Goal: Information Seeking & Learning: Check status

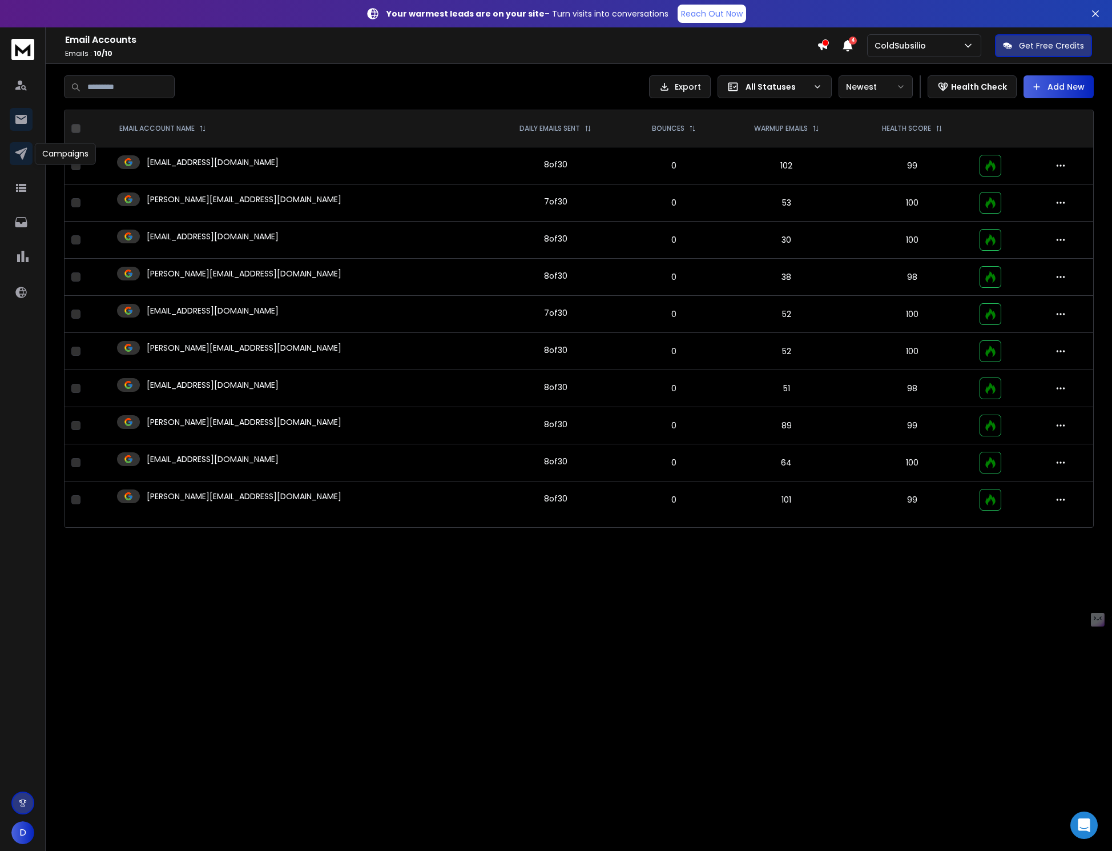
click at [20, 154] on icon at bounding box center [21, 153] width 12 height 12
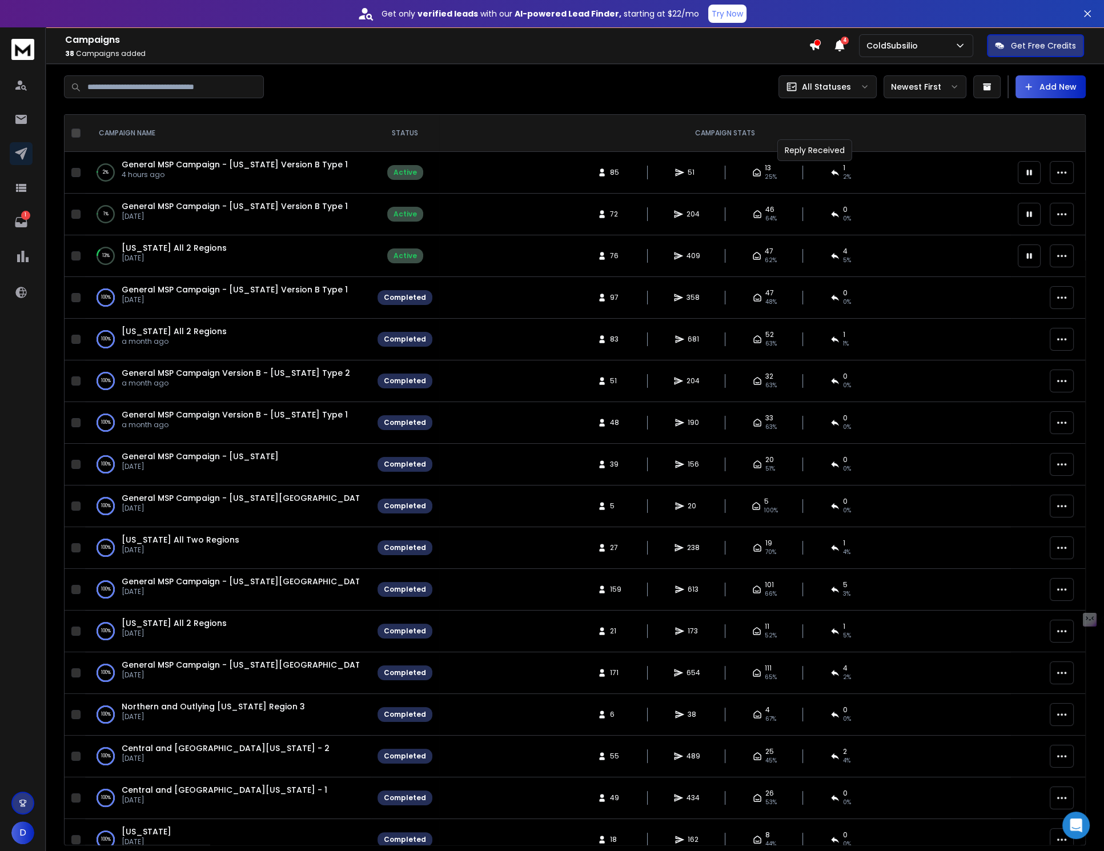
click at [843, 168] on p "1 2 %" at bounding box center [848, 172] width 11 height 18
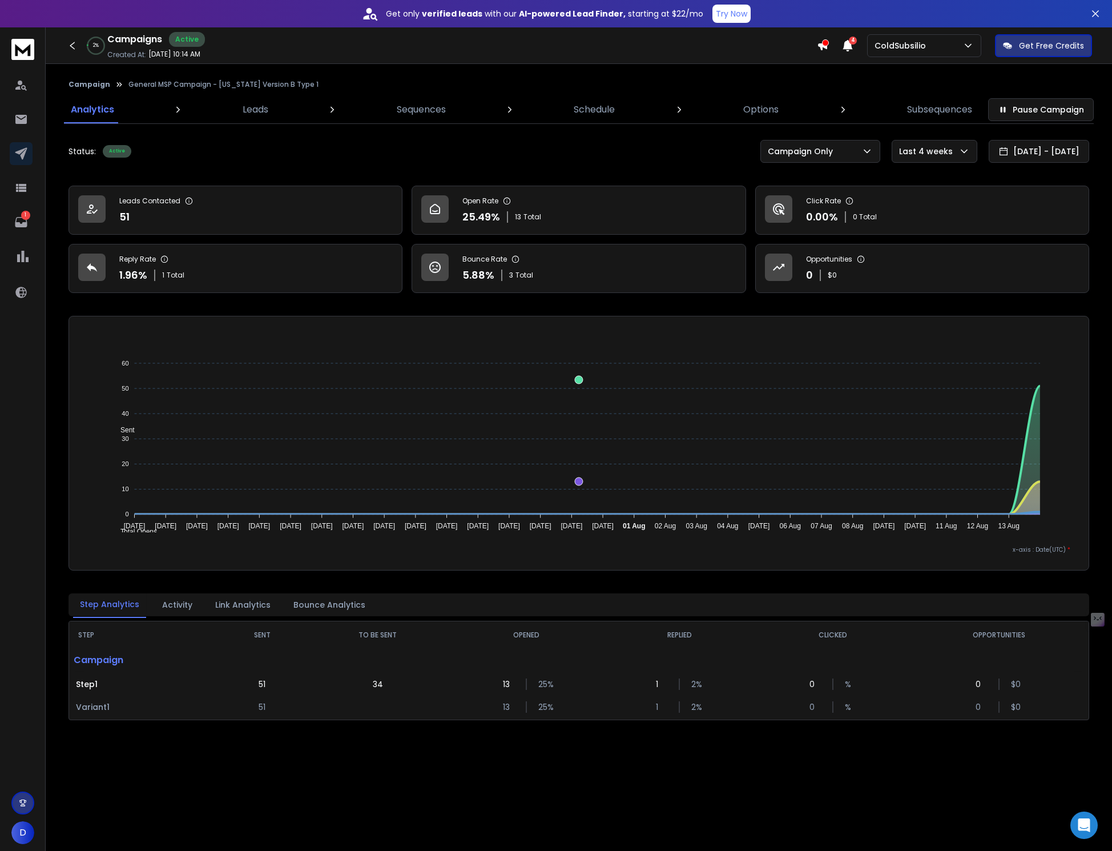
click at [83, 87] on button "Campaign" at bounding box center [90, 84] width 42 height 9
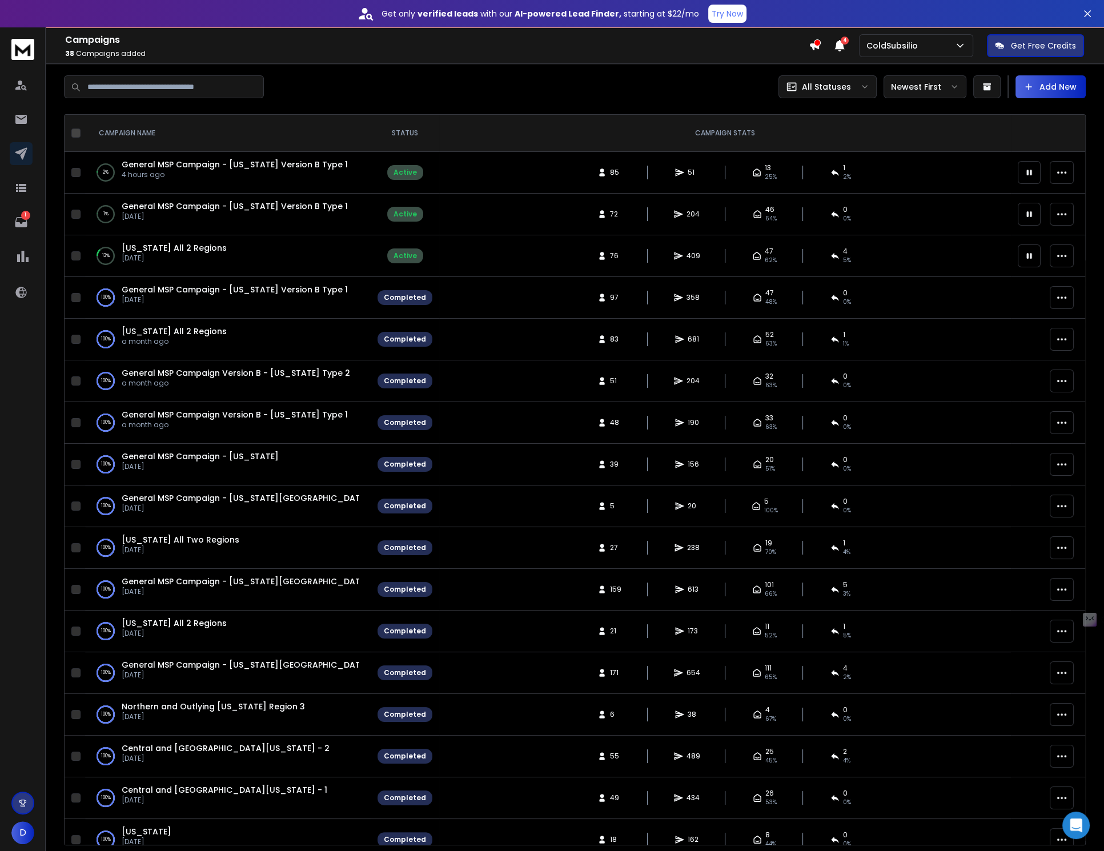
click at [239, 160] on span "General MSP Campaign - [US_STATE] Version B Type 1" at bounding box center [235, 164] width 226 height 11
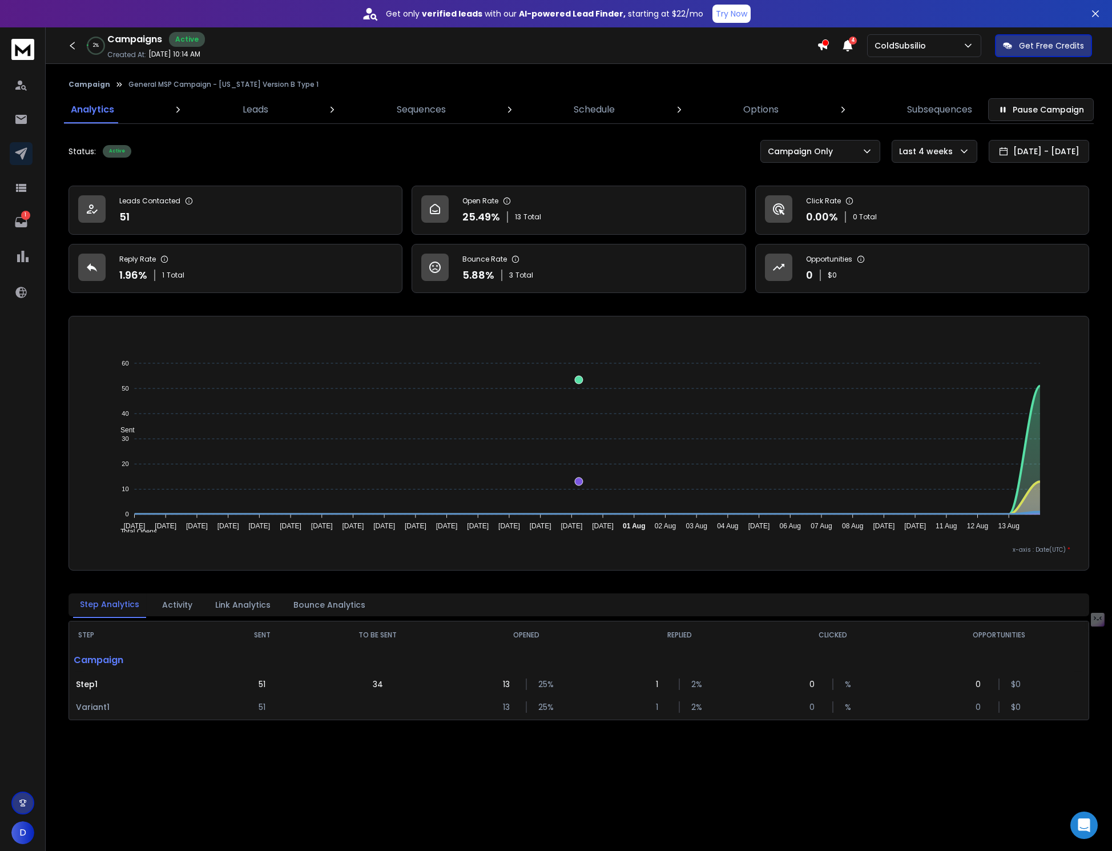
click at [131, 255] on p "Reply Rate" at bounding box center [137, 259] width 37 height 9
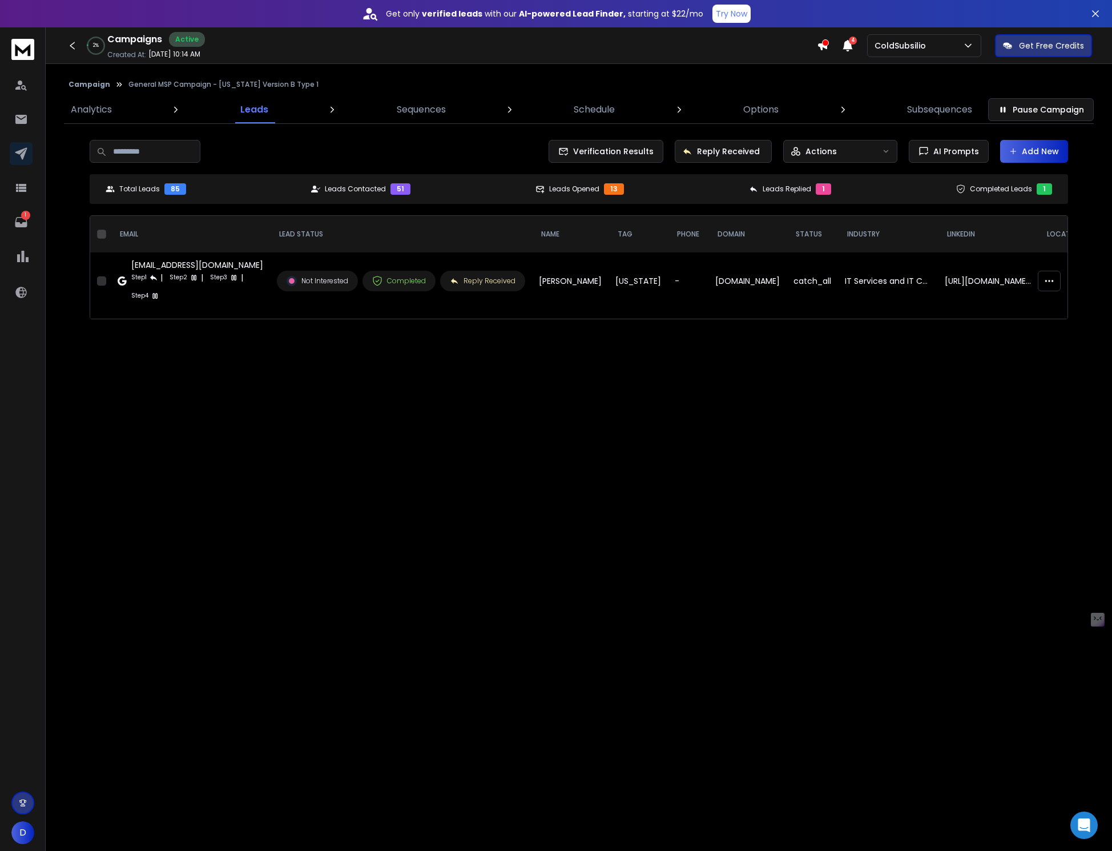
click at [186, 263] on div "[EMAIL_ADDRESS][DOMAIN_NAME]" at bounding box center [197, 264] width 132 height 11
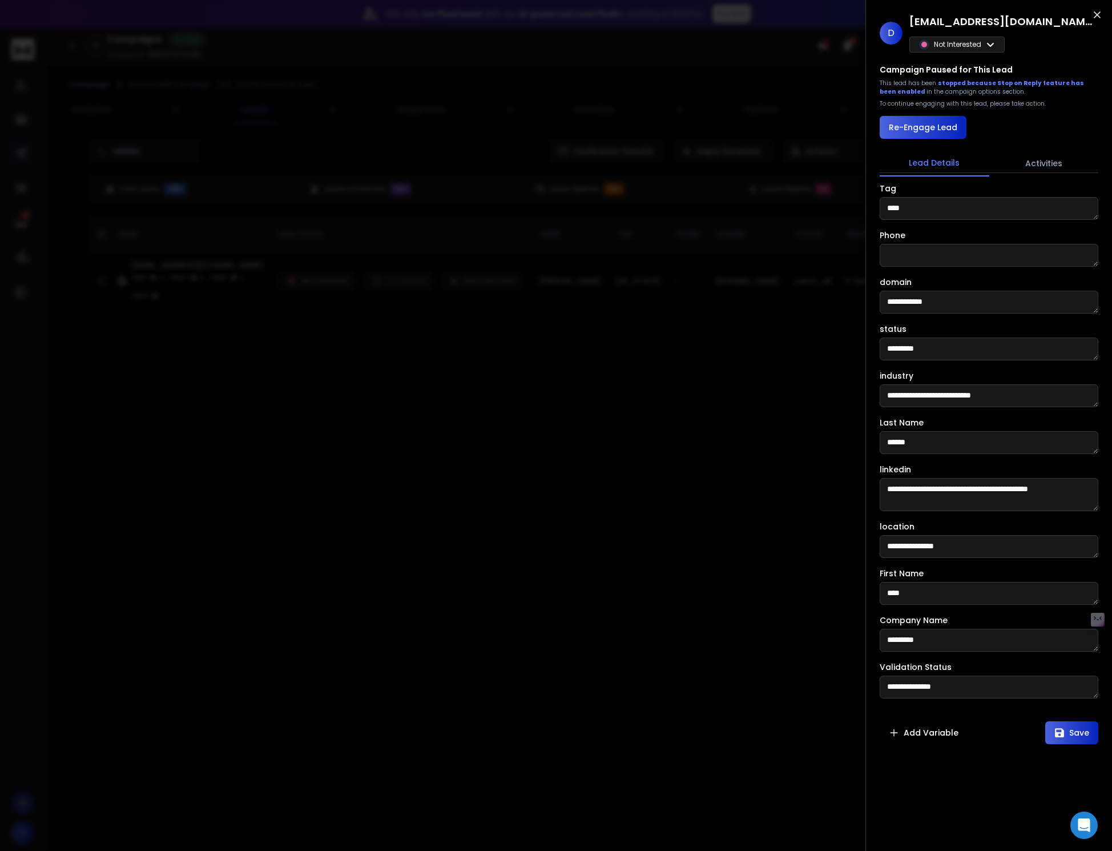
click at [1099, 14] on icon "button" at bounding box center [1098, 15] width 6 height 6
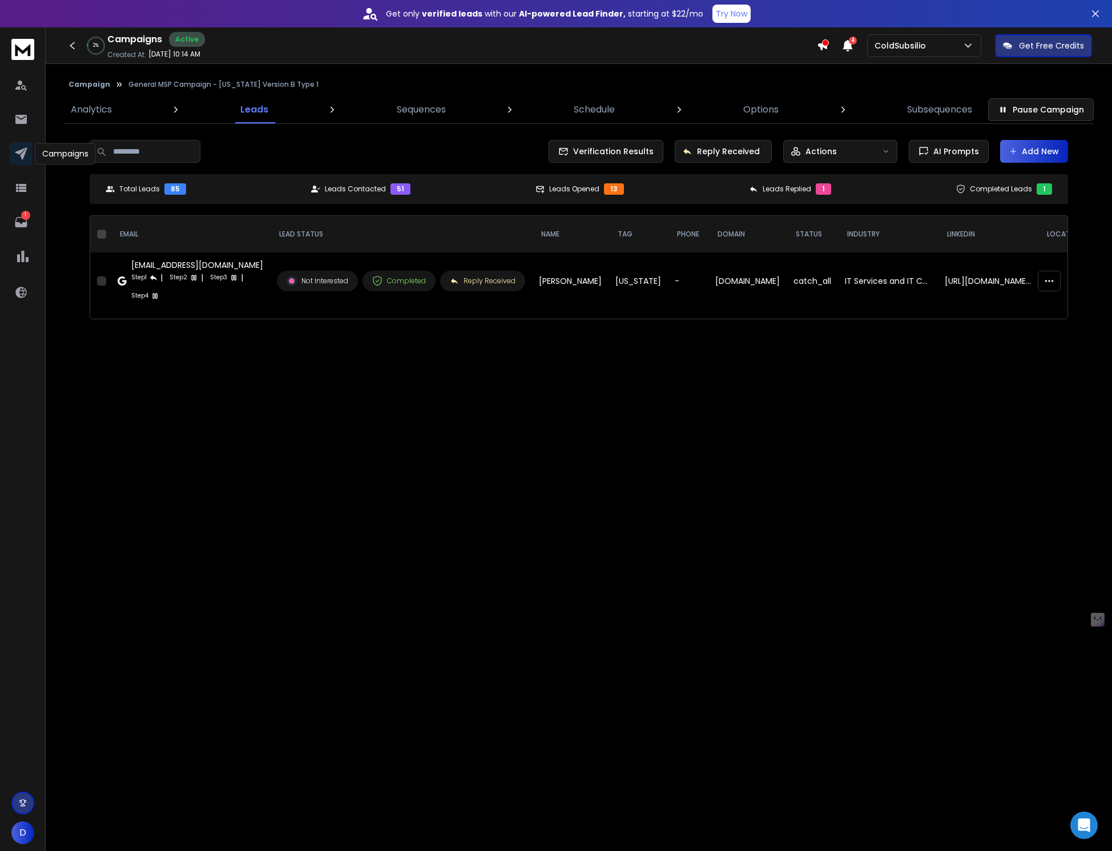
click at [25, 156] on icon at bounding box center [21, 154] width 14 height 14
